Goal: Task Accomplishment & Management: Use online tool/utility

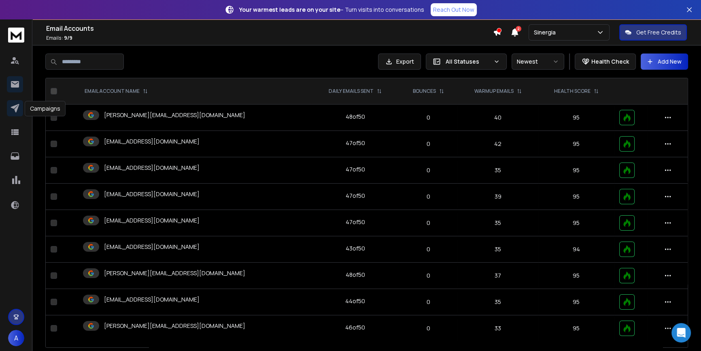
click at [12, 107] on icon at bounding box center [15, 108] width 9 height 9
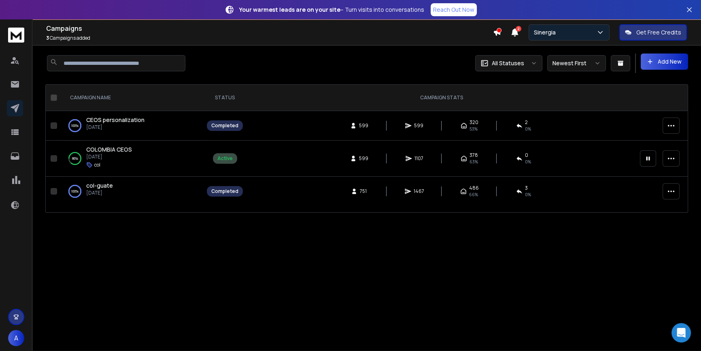
click at [596, 28] on div "Sinergia" at bounding box center [569, 32] width 70 height 8
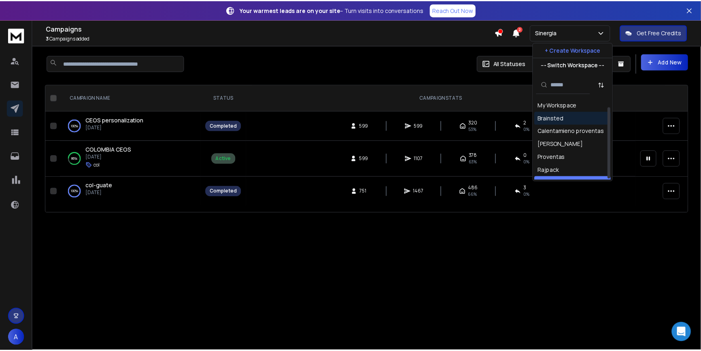
scroll to position [9, 0]
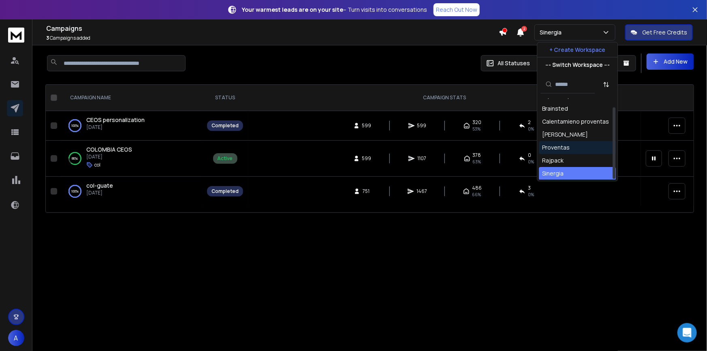
click at [563, 150] on div "Proventas" at bounding box center [556, 147] width 28 height 8
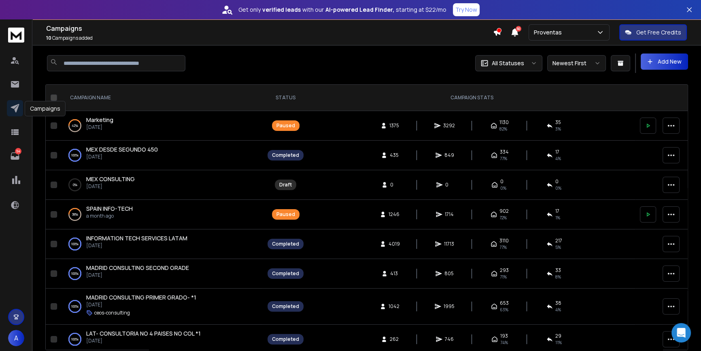
click at [16, 104] on icon at bounding box center [15, 108] width 10 height 10
click at [105, 119] on span "Marketing" at bounding box center [99, 120] width 27 height 8
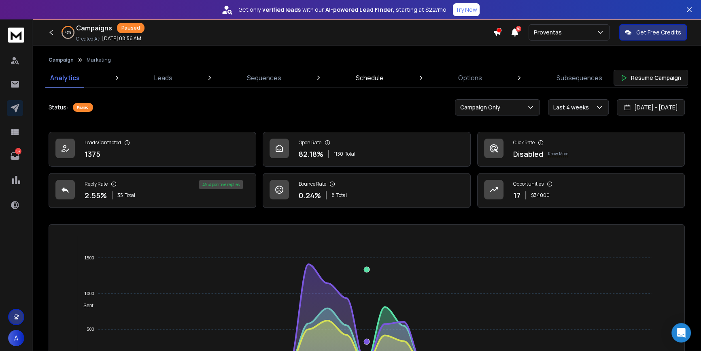
click at [368, 74] on p "Schedule" at bounding box center [370, 78] width 28 height 10
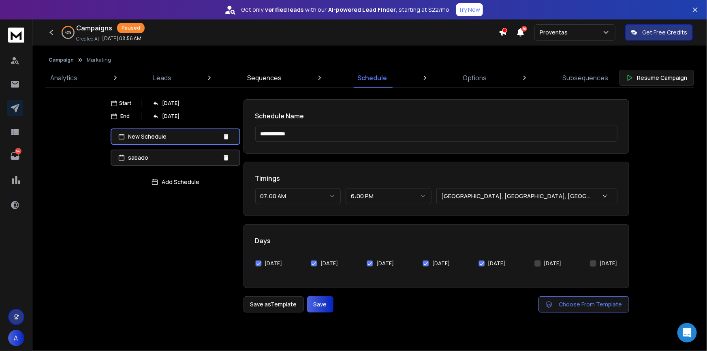
click at [271, 79] on p "Sequences" at bounding box center [264, 78] width 34 height 10
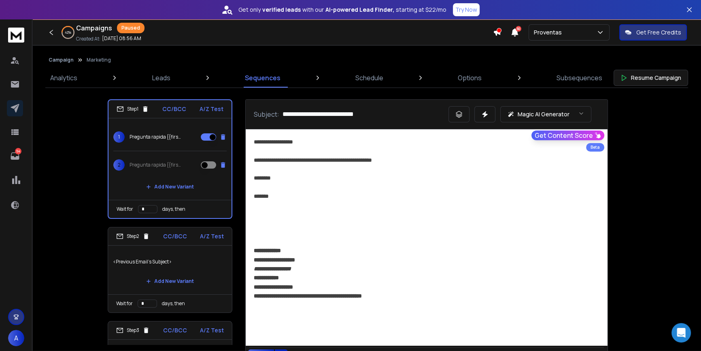
click at [204, 275] on div "Add New Variant" at bounding box center [170, 281] width 114 height 16
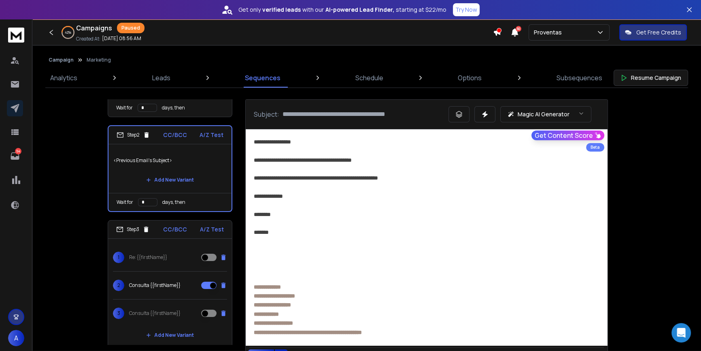
scroll to position [104, 0]
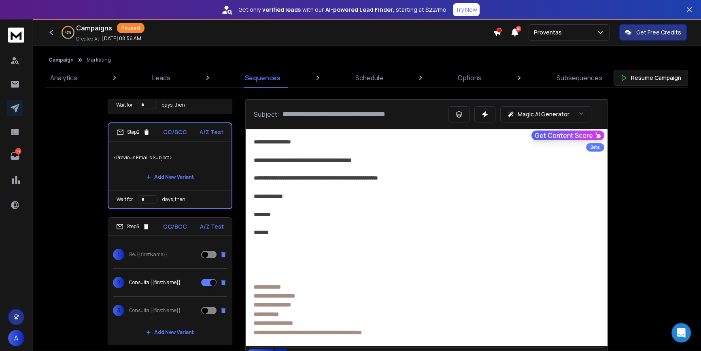
click at [178, 275] on div "2 Consulta {{firstName}}" at bounding box center [170, 282] width 114 height 28
type input "**********"
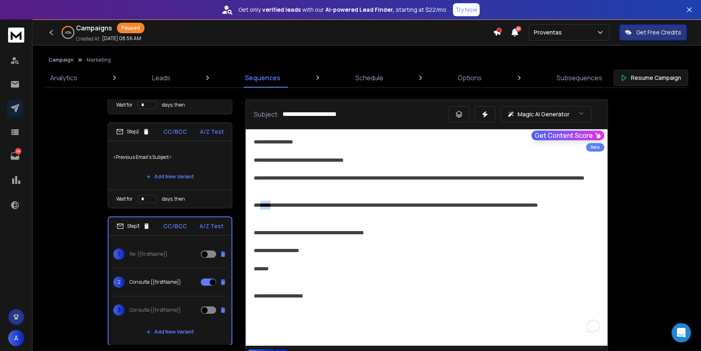
drag, startPoint x: 273, startPoint y: 205, endPoint x: 262, endPoint y: 205, distance: 10.5
click at [262, 205] on div "**********" at bounding box center [427, 209] width 346 height 18
click at [113, 217] on div "Step 3 CC/BCC A/Z Test" at bounding box center [170, 226] width 123 height 18
type input "**********"
click at [123, 224] on icon at bounding box center [120, 226] width 6 height 5
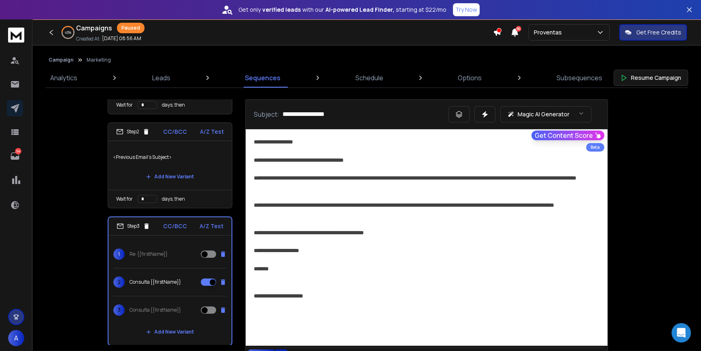
click at [73, 200] on div "**********" at bounding box center [366, 234] width 643 height 276
click at [171, 75] on link "Leads" at bounding box center [161, 77] width 28 height 19
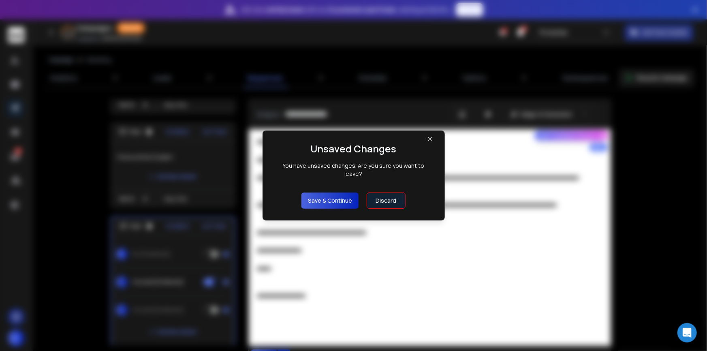
click at [340, 194] on button "Save & Continue" at bounding box center [329, 200] width 57 height 16
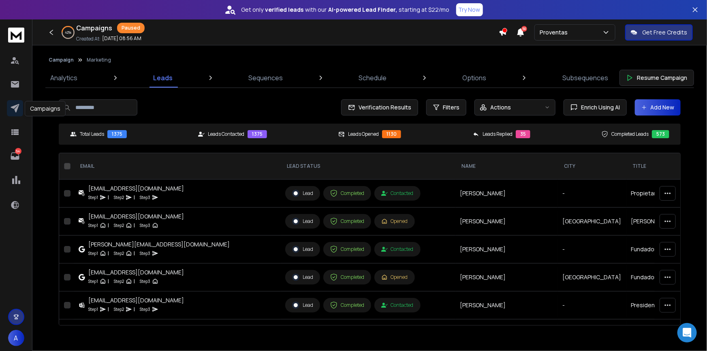
click at [16, 106] on icon at bounding box center [15, 108] width 10 height 10
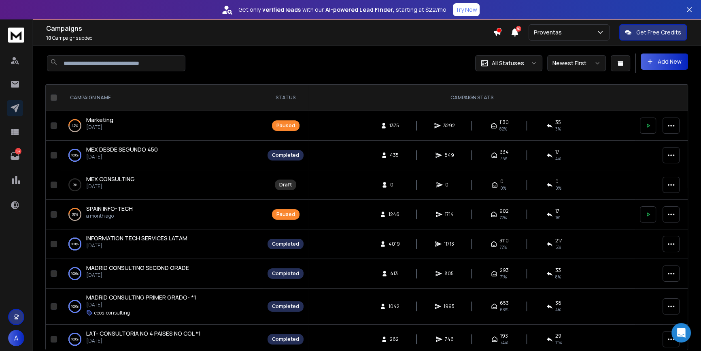
click at [670, 124] on button "button" at bounding box center [671, 125] width 17 height 16
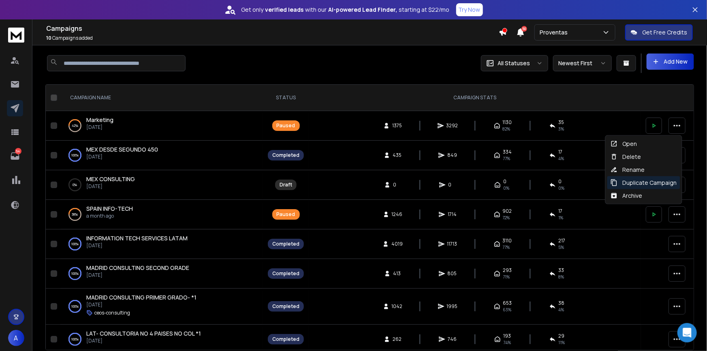
click at [640, 185] on div "Duplicate Campaign" at bounding box center [643, 183] width 66 height 8
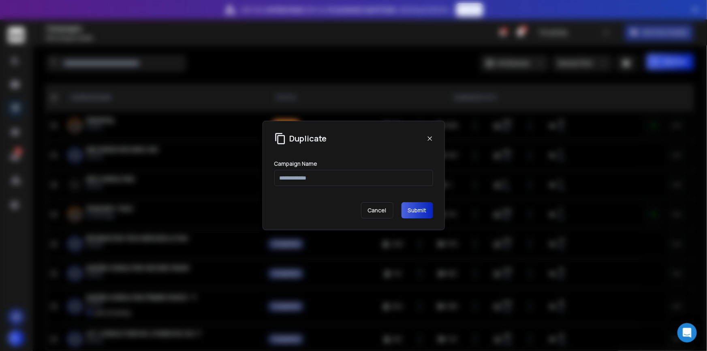
click at [364, 175] on input "text" at bounding box center [353, 178] width 159 height 16
type input "**********"
click at [401, 202] on button "Submit" at bounding box center [417, 210] width 32 height 16
